Goal: Task Accomplishment & Management: Manage account settings

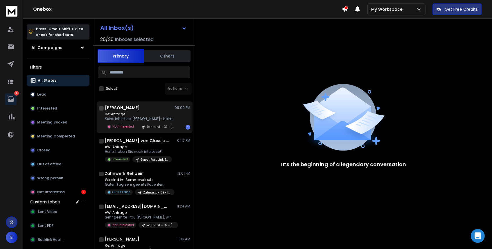
click at [156, 108] on div "[PERSON_NAME] 09:00 PM" at bounding box center [147, 108] width 85 height 6
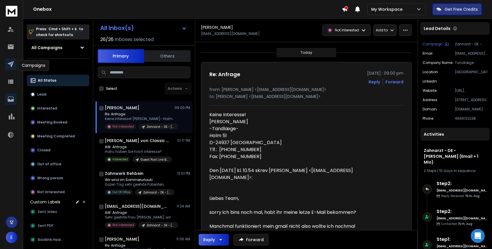
click at [9, 70] on link at bounding box center [11, 64] width 12 height 12
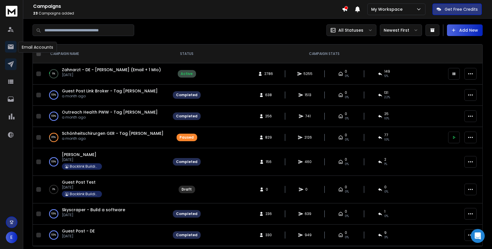
click at [12, 49] on icon at bounding box center [11, 46] width 6 height 5
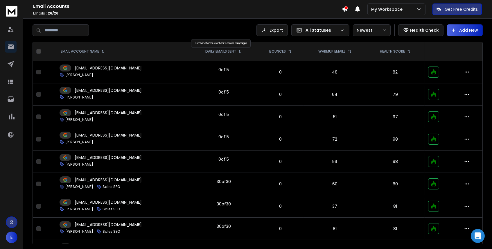
click at [214, 51] on p "DAILY EMAILS SENT" at bounding box center [220, 51] width 31 height 5
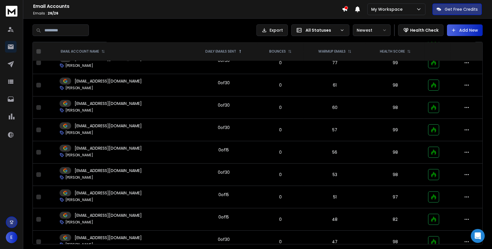
scroll to position [403, 0]
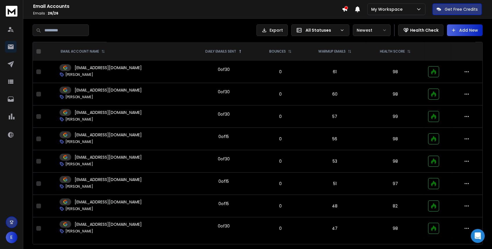
click at [38, 138] on button "button" at bounding box center [38, 138] width 5 height 5
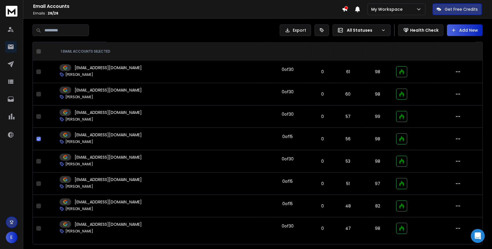
click at [38, 228] on button "button" at bounding box center [38, 228] width 5 height 5
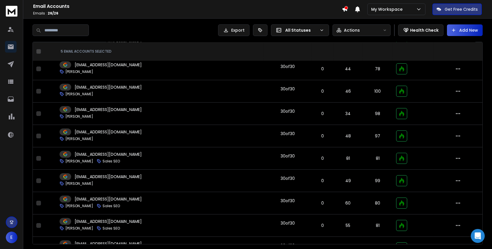
scroll to position [0, 0]
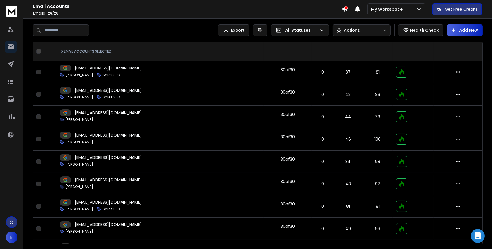
click at [39, 72] on button "button" at bounding box center [38, 72] width 5 height 5
click at [351, 35] on button "Actions" at bounding box center [361, 30] width 58 height 12
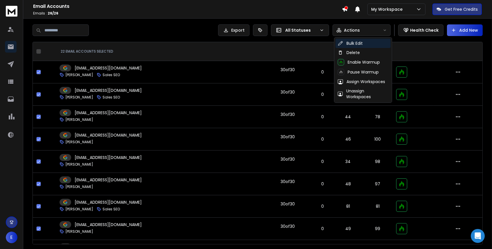
click at [367, 44] on div "Bulk Edit" at bounding box center [362, 43] width 55 height 9
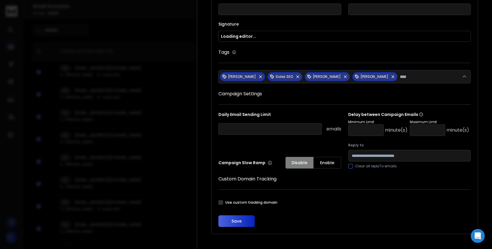
scroll to position [58, 0]
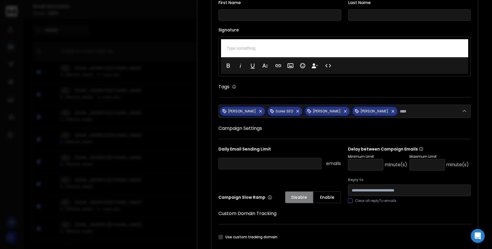
click at [286, 127] on h1 "Campaign Settings" at bounding box center [344, 128] width 252 height 7
click at [281, 154] on div "Daily Email Sending Limit emails" at bounding box center [279, 158] width 123 height 24
click at [279, 161] on input "number" at bounding box center [269, 164] width 103 height 12
type input "**"
click at [307, 147] on p "Daily Email Sending Limit" at bounding box center [279, 150] width 123 height 8
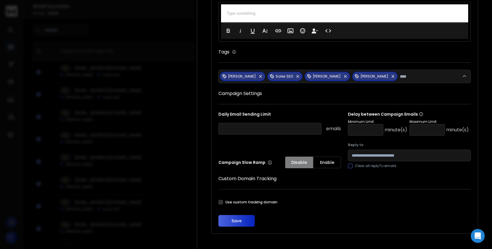
scroll to position [92, 0]
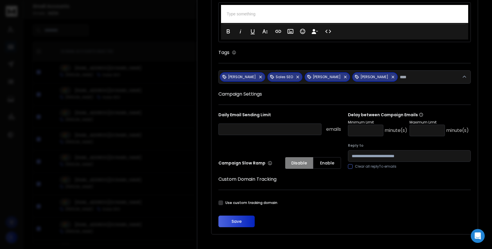
click at [250, 216] on button "Save" at bounding box center [236, 221] width 36 height 12
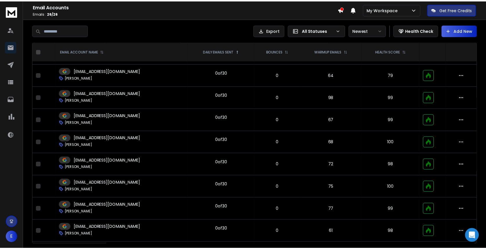
scroll to position [403, 0]
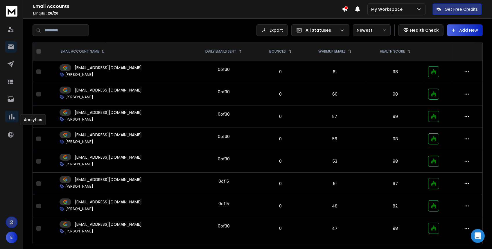
click at [14, 121] on icon at bounding box center [11, 116] width 9 height 9
